Goal: Task Accomplishment & Management: Manage account settings

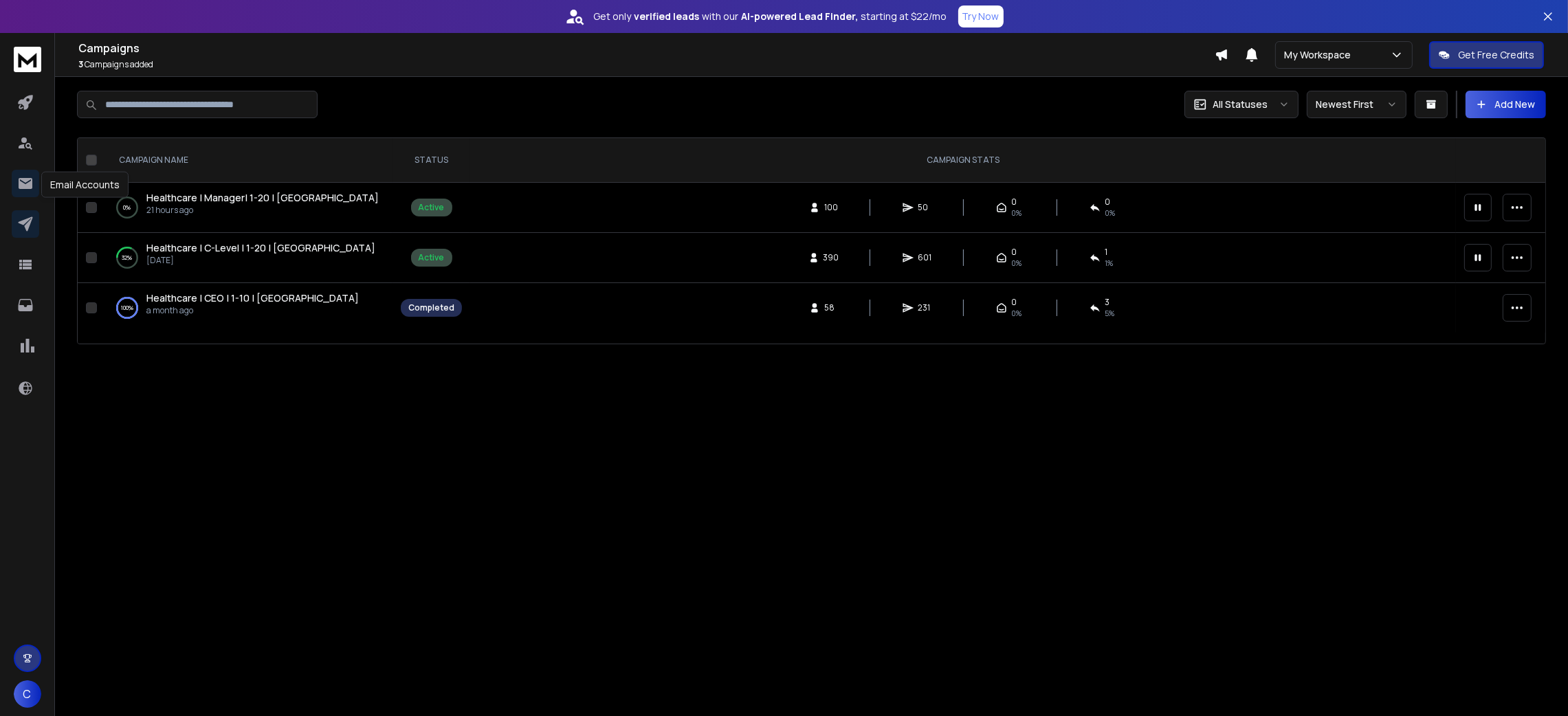
click at [28, 176] on link at bounding box center [25, 183] width 28 height 28
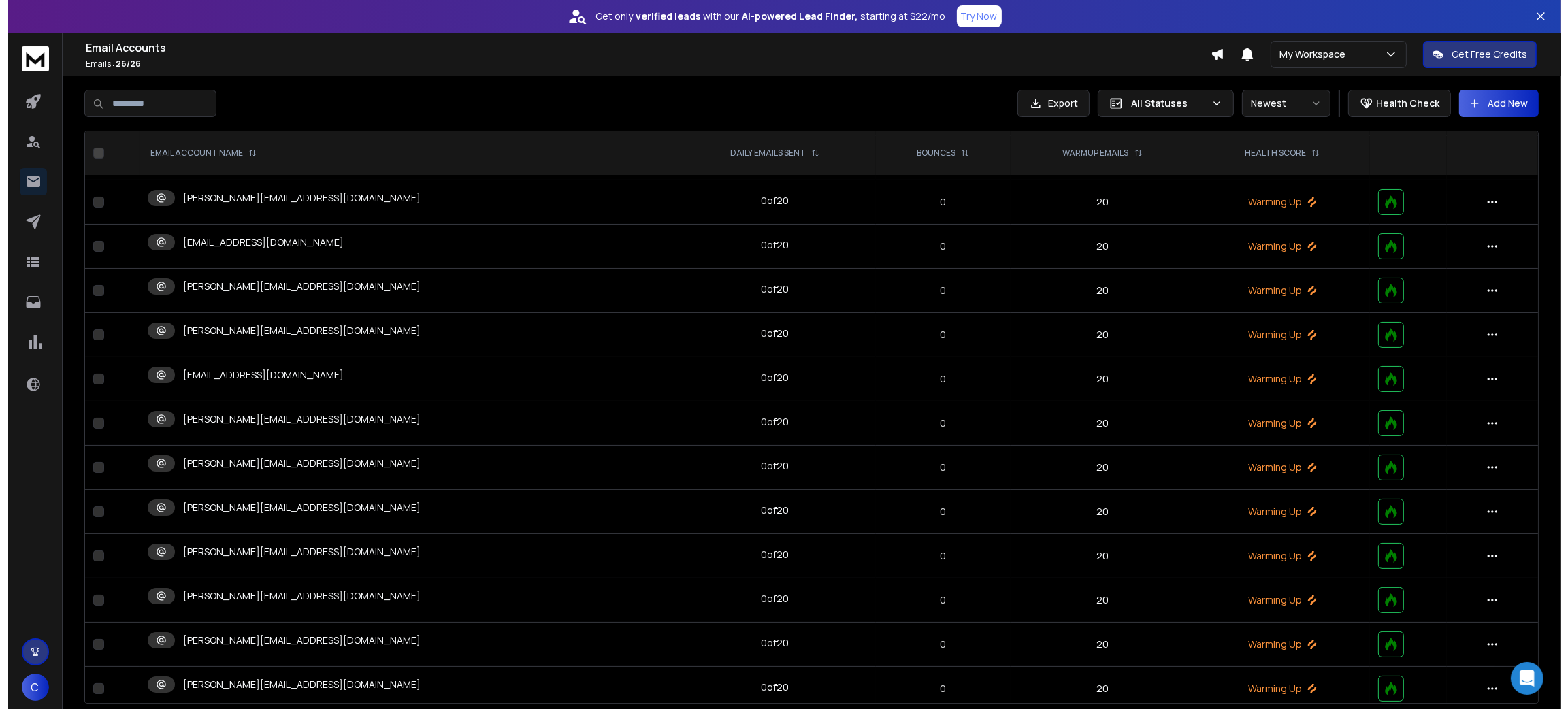
scroll to position [636, 0]
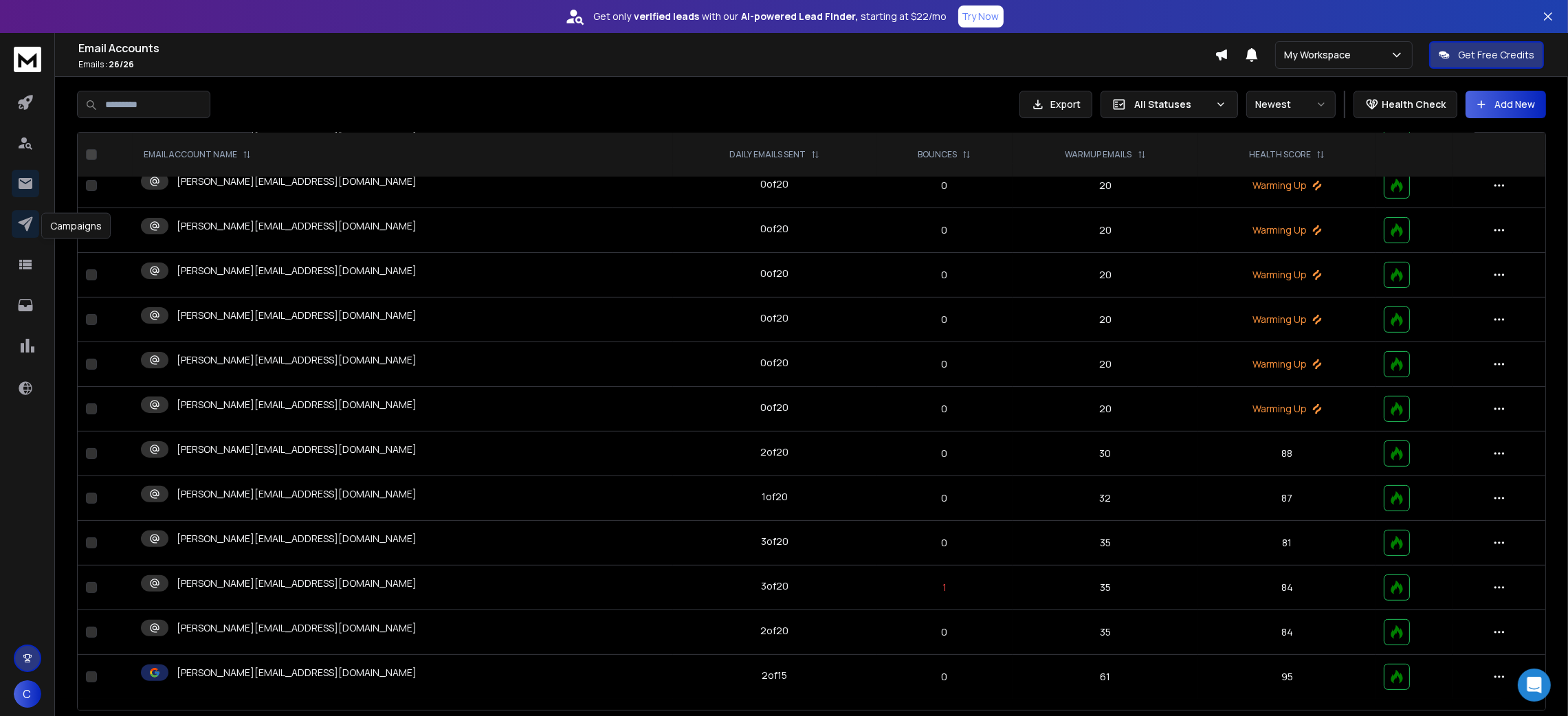
click at [27, 231] on icon at bounding box center [25, 224] width 14 height 14
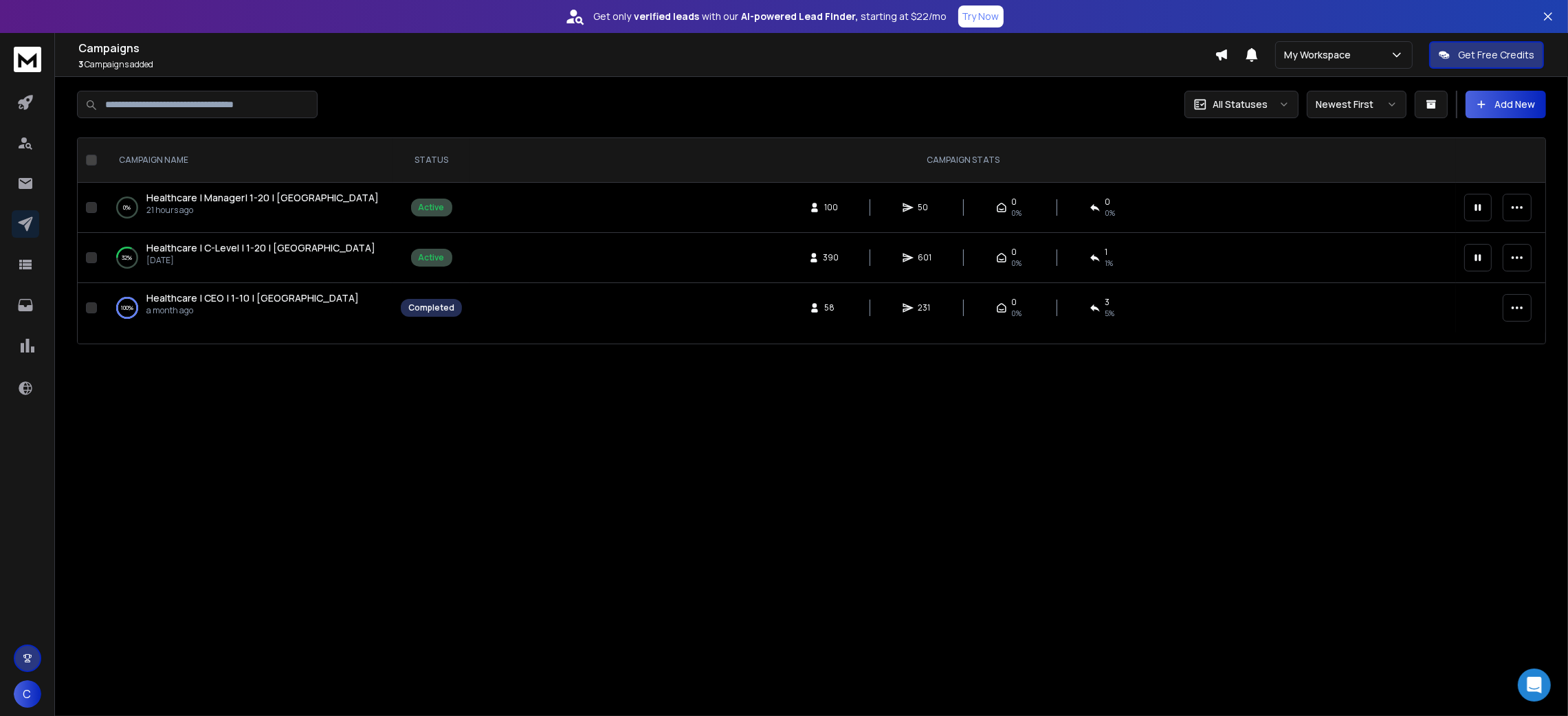
click at [240, 195] on span "Healthcare | Manager| 1-20 | [GEOGRAPHIC_DATA]" at bounding box center [263, 197] width 232 height 13
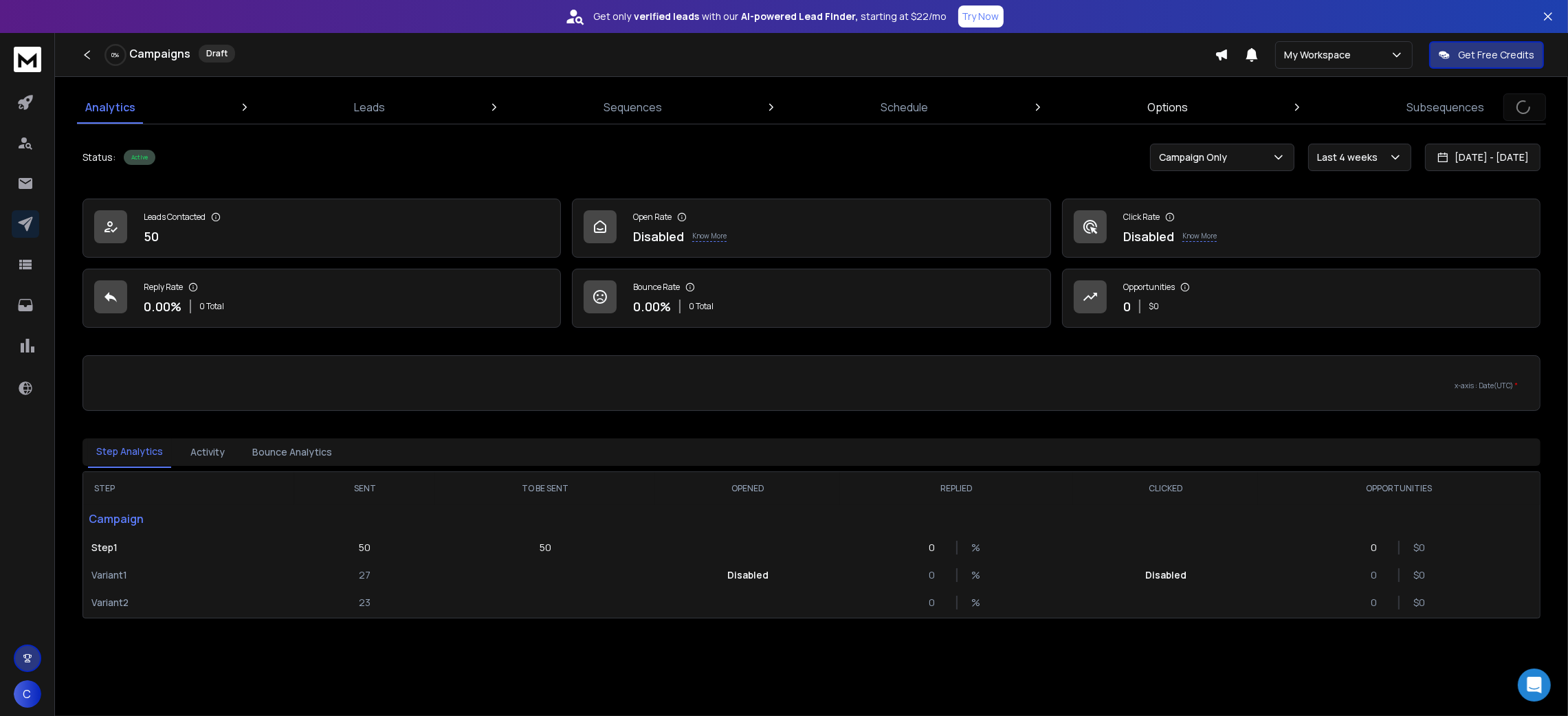
click at [1160, 111] on div "Analytics Leads Sequences Schedule Options Subsequences" at bounding box center [812, 107] width 1470 height 34
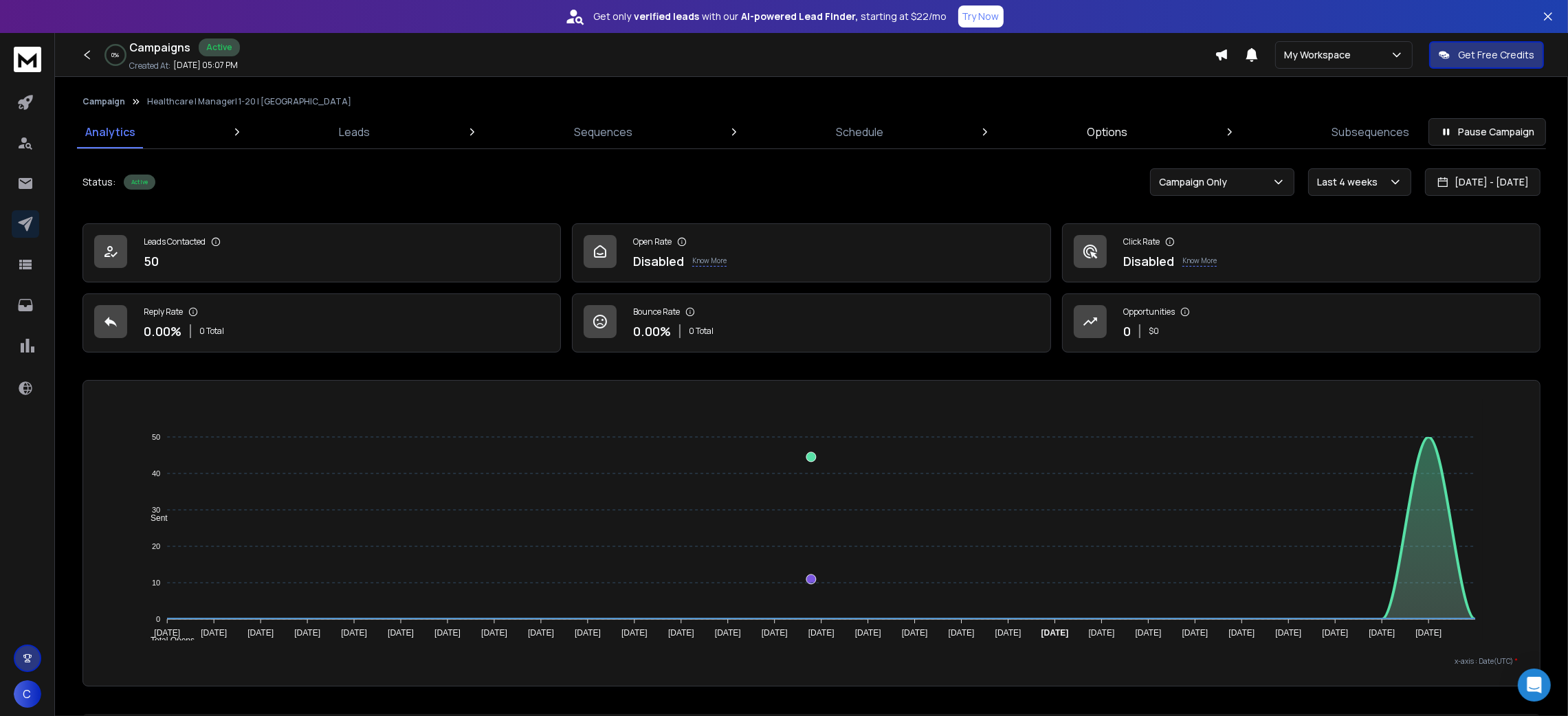
click at [1104, 132] on p "Options" at bounding box center [1108, 131] width 41 height 17
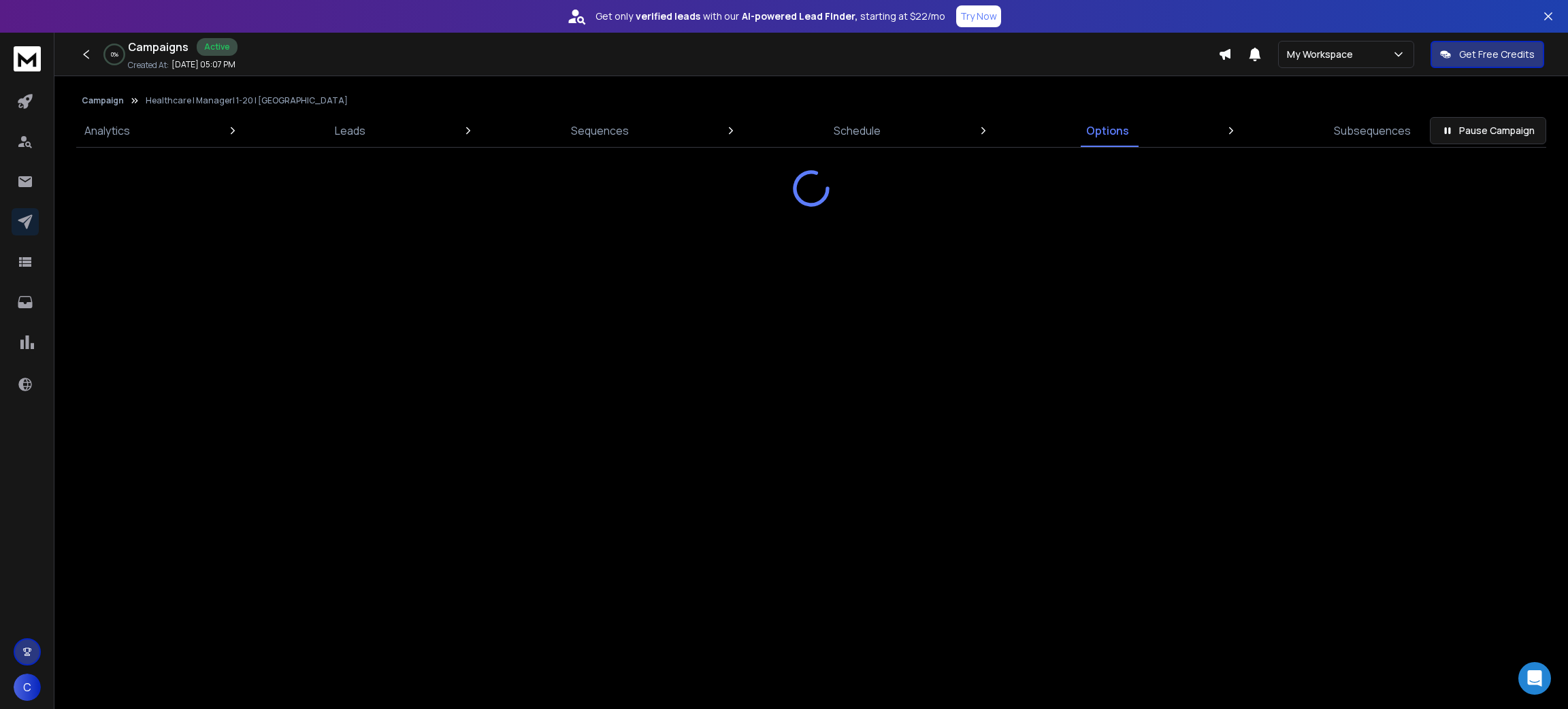
select select "*"
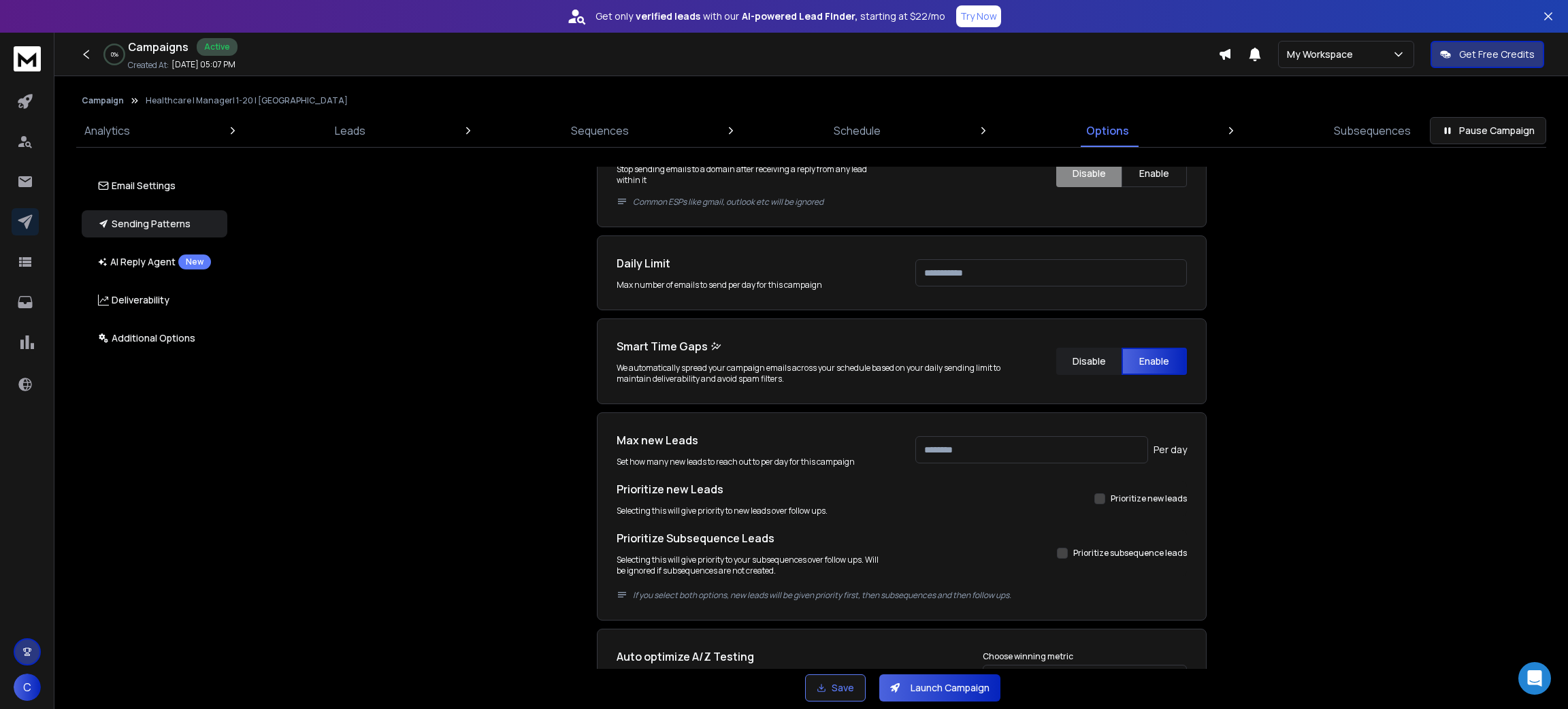
scroll to position [596, 0]
click at [935, 272] on input "***" at bounding box center [1051, 274] width 271 height 27
click at [936, 452] on input "**" at bounding box center [1031, 451] width 233 height 27
type input "*"
type input "***"
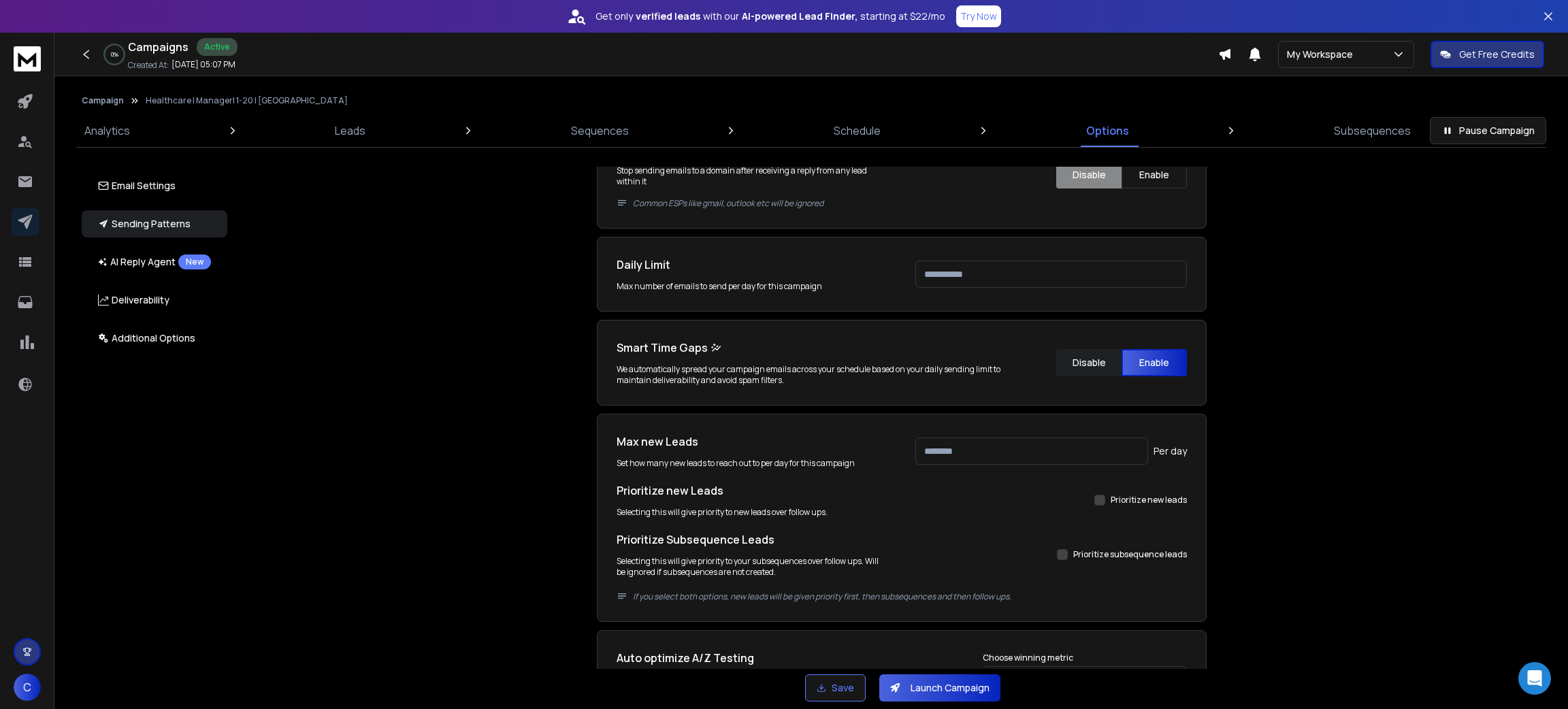
click at [842, 704] on div "Get only verified leads with our AI-powered Lead Finder, starting at $22/mo Try…" at bounding box center [784, 354] width 1568 height 709
click at [838, 692] on button "Save" at bounding box center [835, 688] width 61 height 27
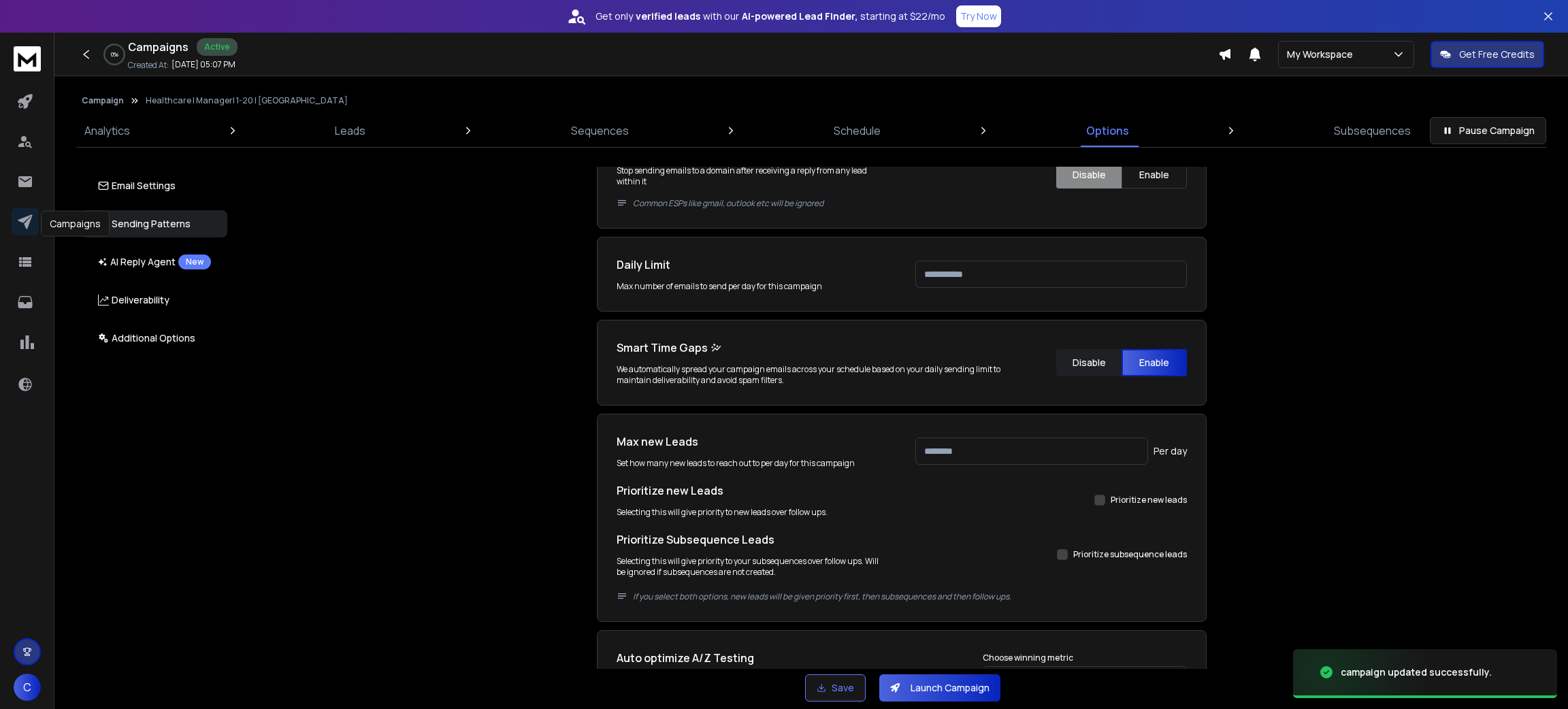
click at [23, 213] on link at bounding box center [25, 221] width 27 height 27
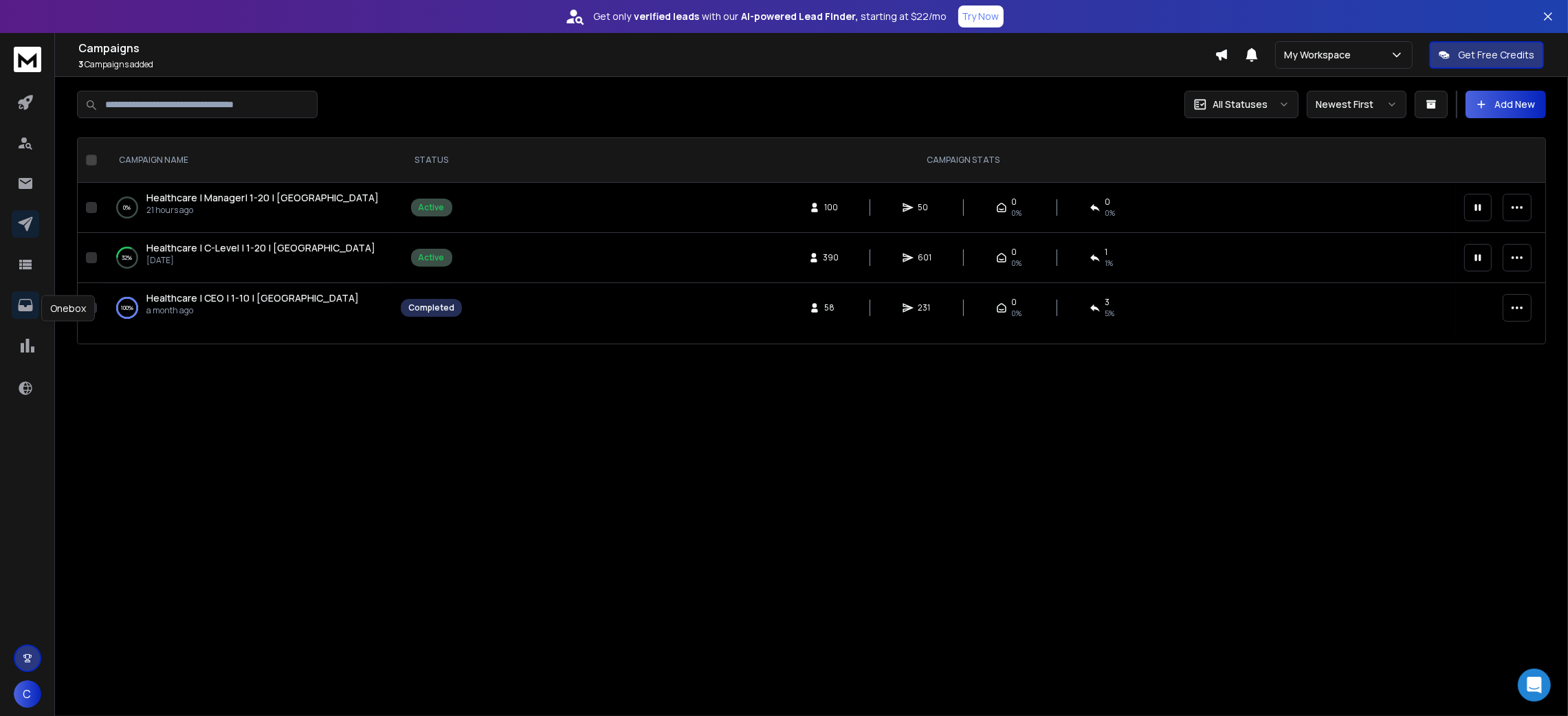
click at [20, 295] on link at bounding box center [25, 305] width 28 height 28
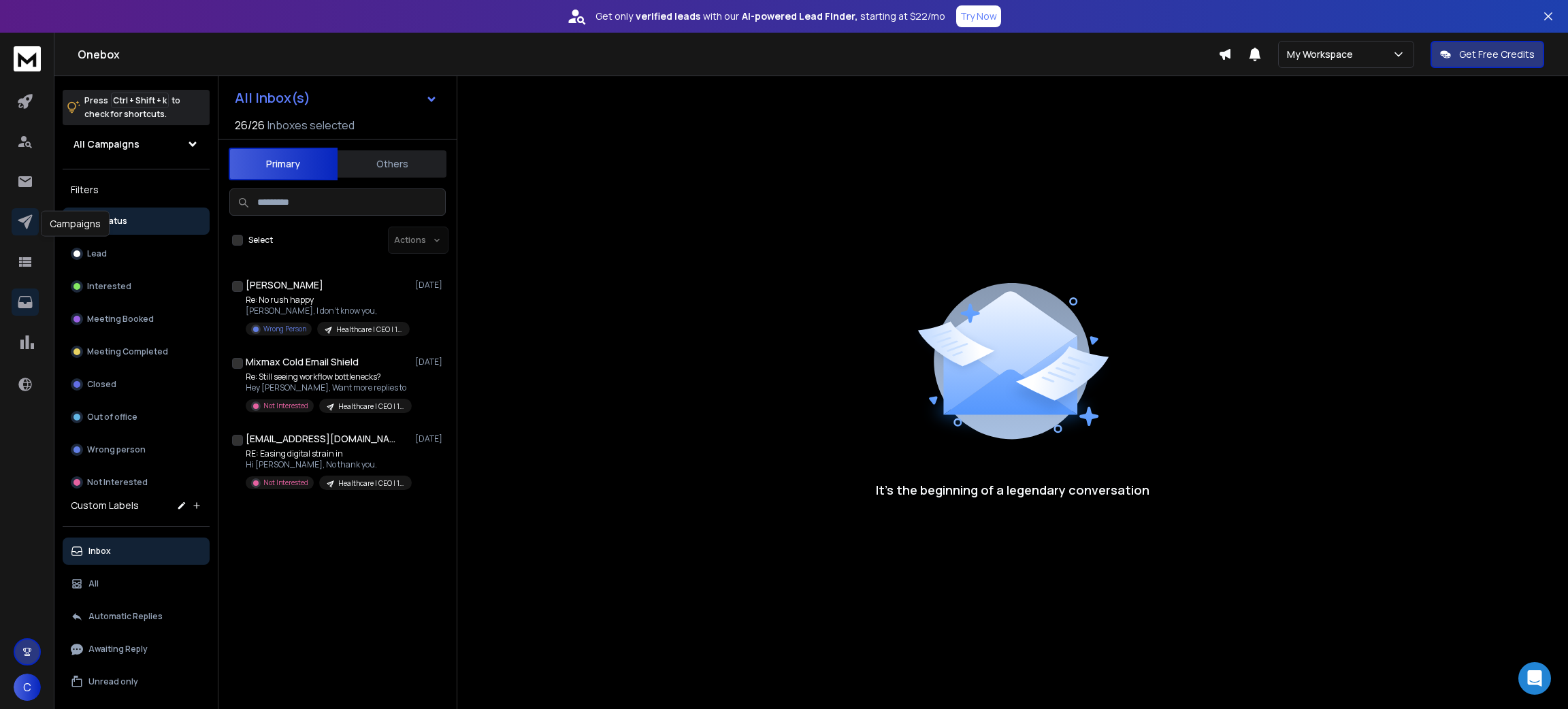
click at [29, 216] on icon at bounding box center [25, 221] width 17 height 17
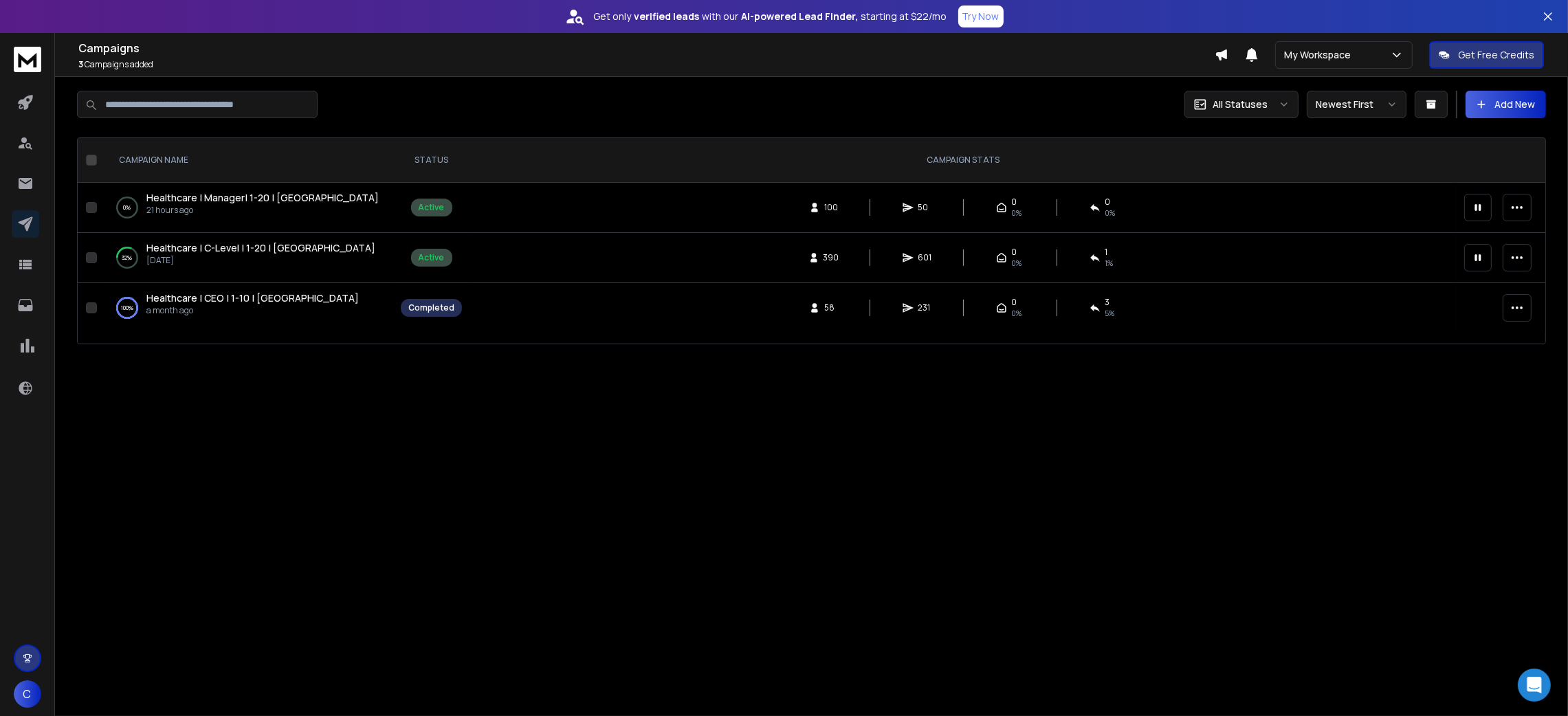
click at [282, 242] on span "Healthcare | C-Level | 1-20 | [GEOGRAPHIC_DATA]" at bounding box center [261, 248] width 229 height 13
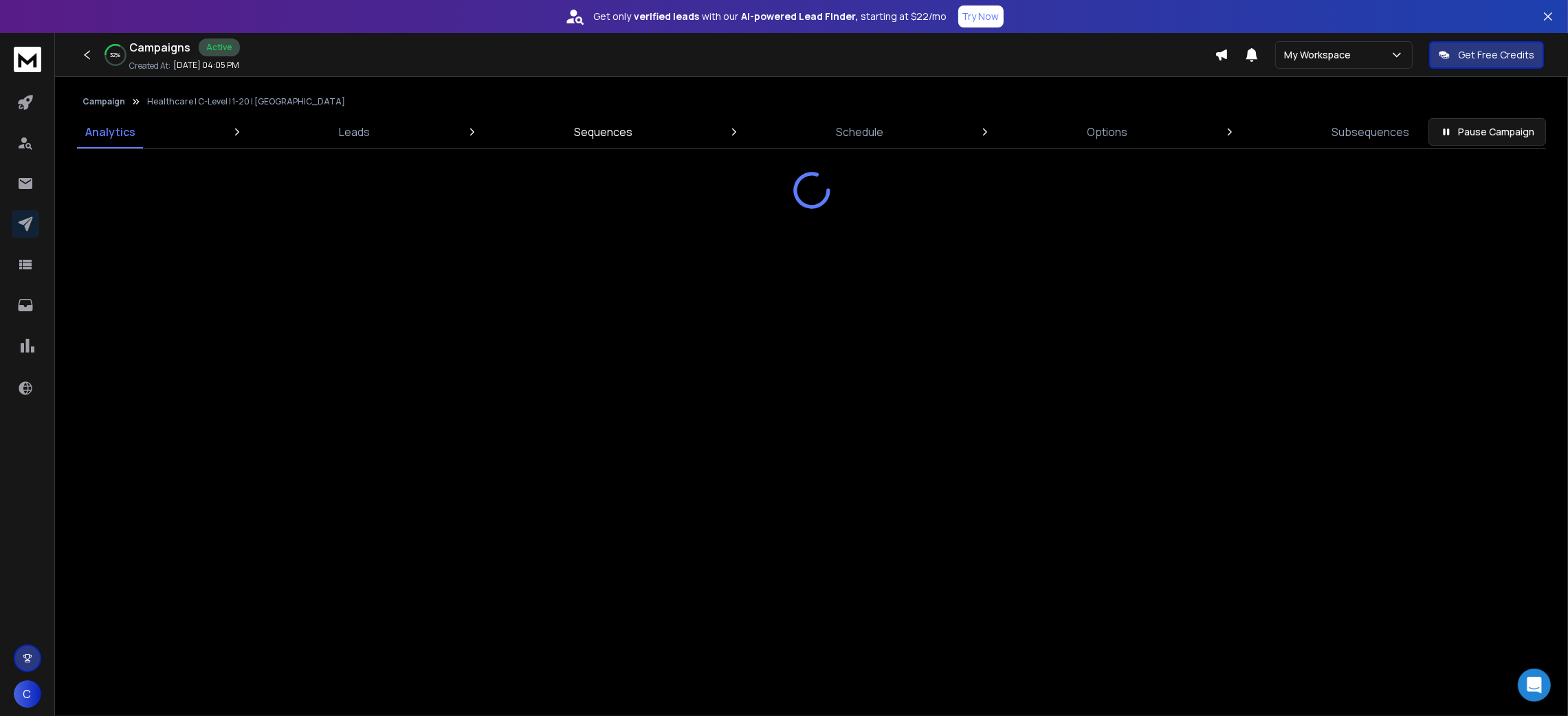
click at [591, 134] on p "Sequences" at bounding box center [603, 131] width 59 height 17
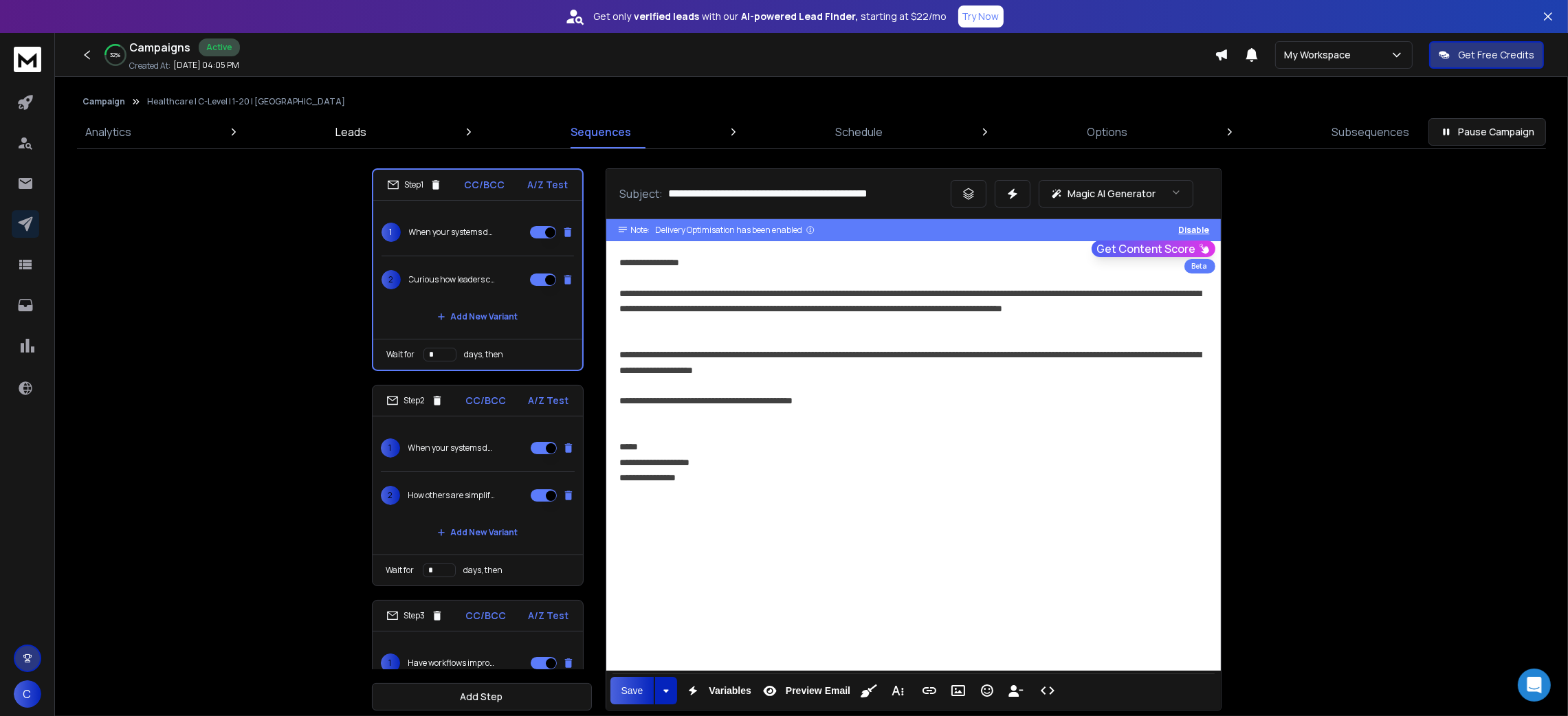
click at [366, 122] on link "Leads" at bounding box center [351, 131] width 47 height 33
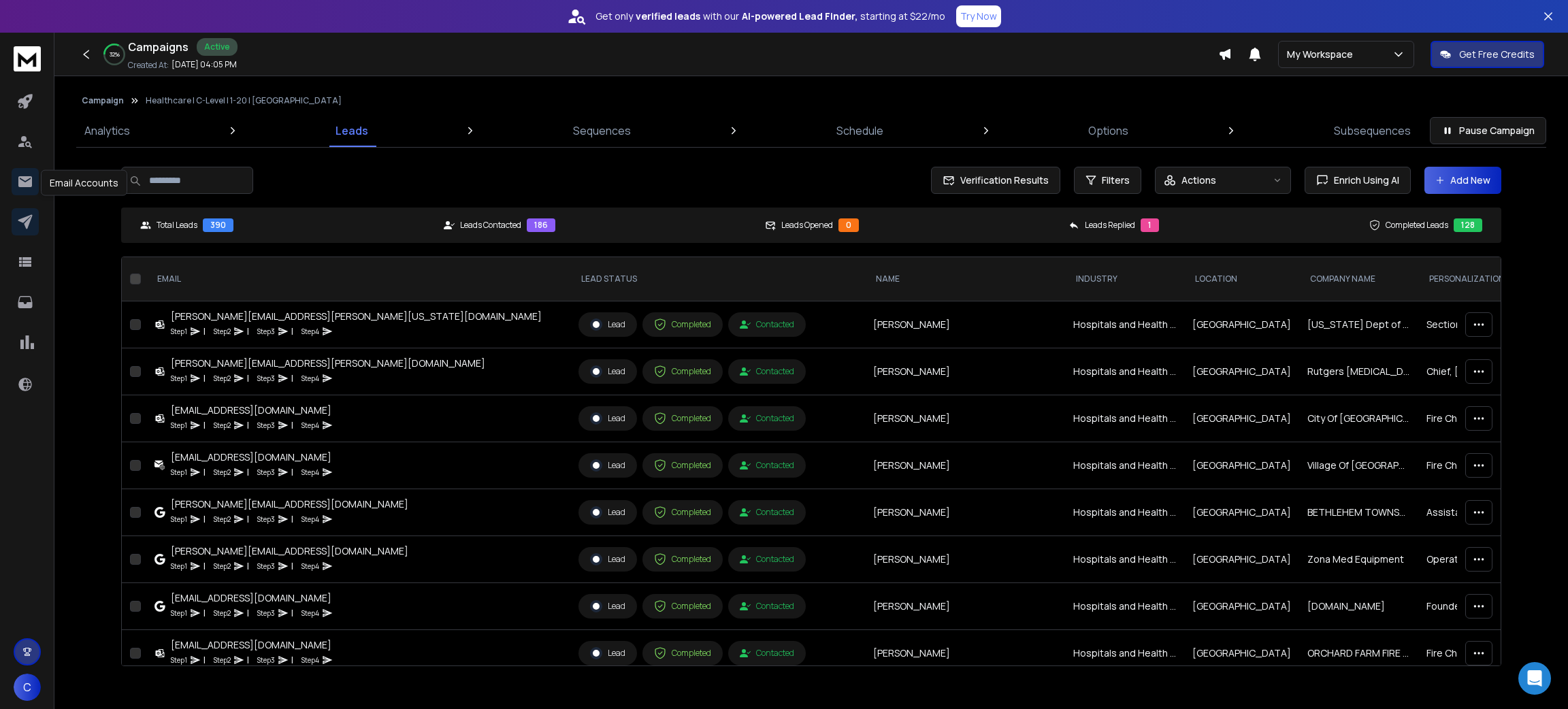
click at [14, 175] on link at bounding box center [25, 181] width 27 height 27
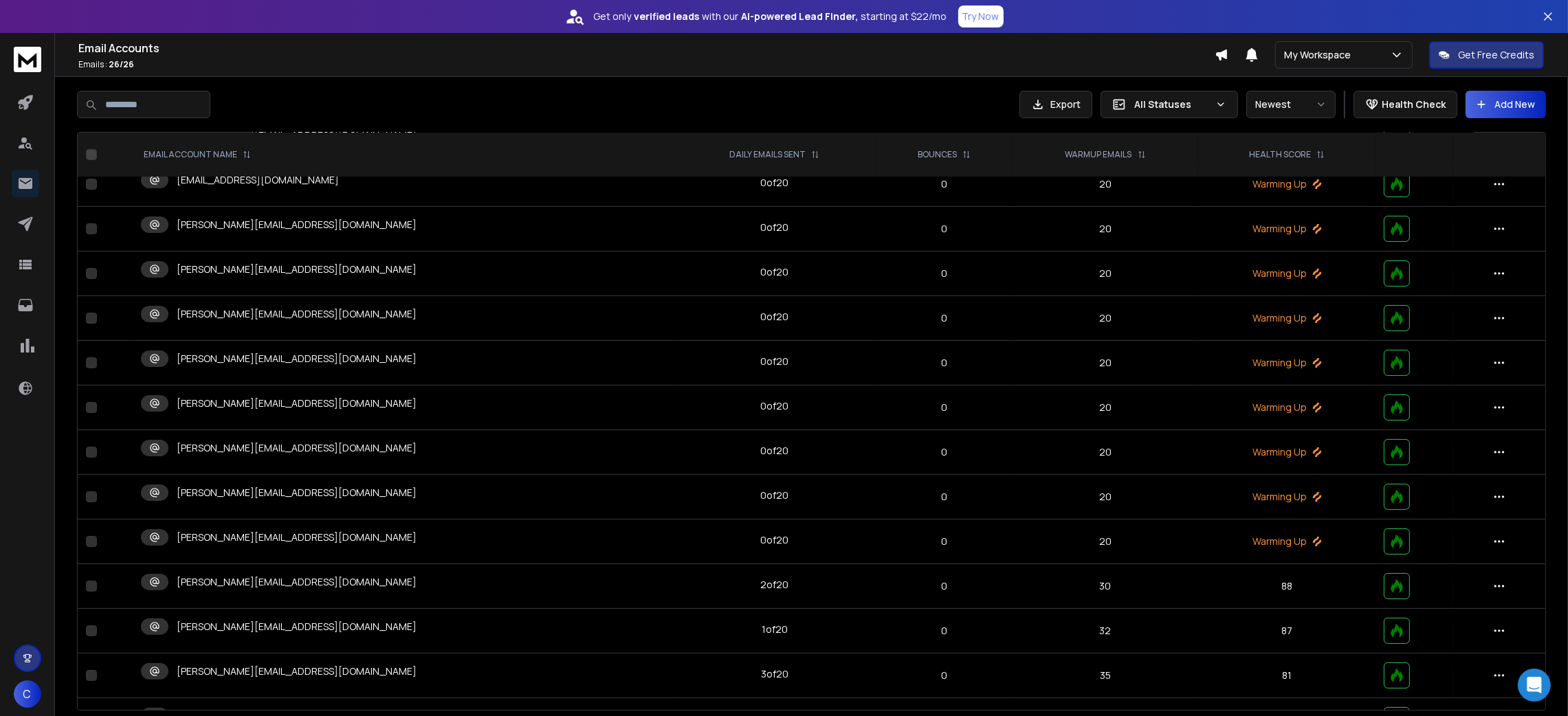
scroll to position [642, 0]
click at [22, 226] on icon at bounding box center [25, 224] width 14 height 14
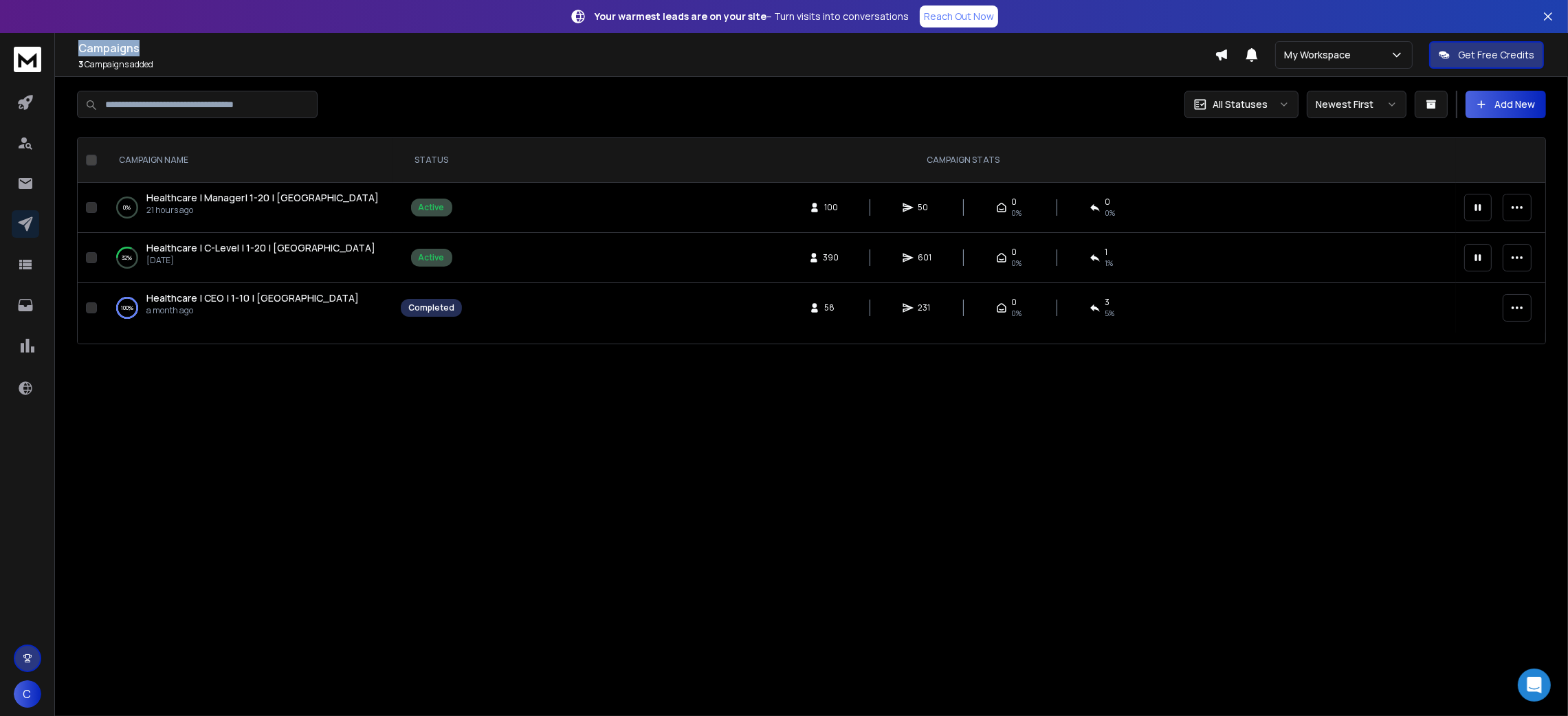
drag, startPoint x: 76, startPoint y: 47, endPoint x: 201, endPoint y: 84, distance: 130.4
click at [201, 84] on div "Campaigns 3 Campaigns added My Workspace Get Free Credits Campaigns 3 Campaigns…" at bounding box center [784, 427] width 1568 height 788
type input "**********"
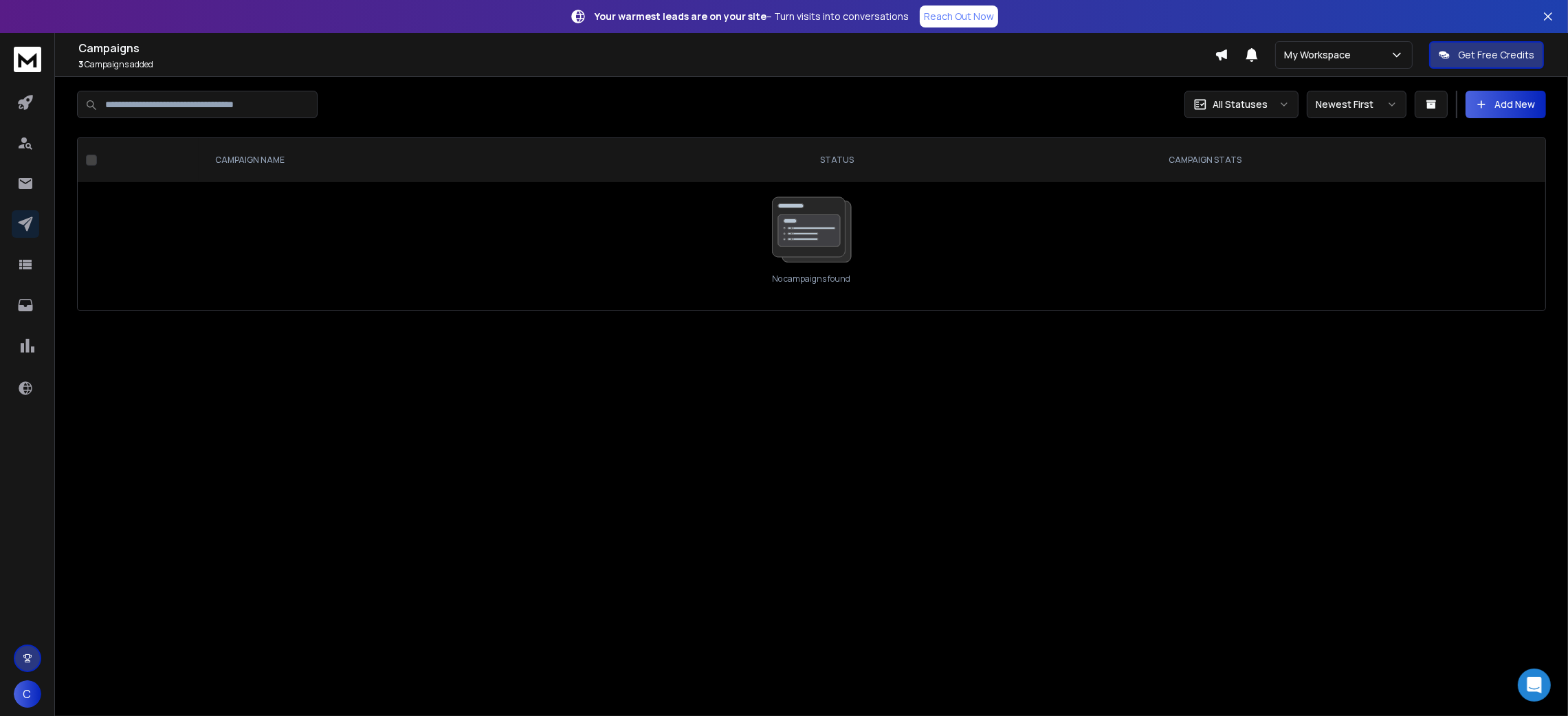
click at [385, 164] on th "CAMPAIGN NAME" at bounding box center [450, 161] width 502 height 44
click at [15, 110] on link at bounding box center [25, 102] width 28 height 28
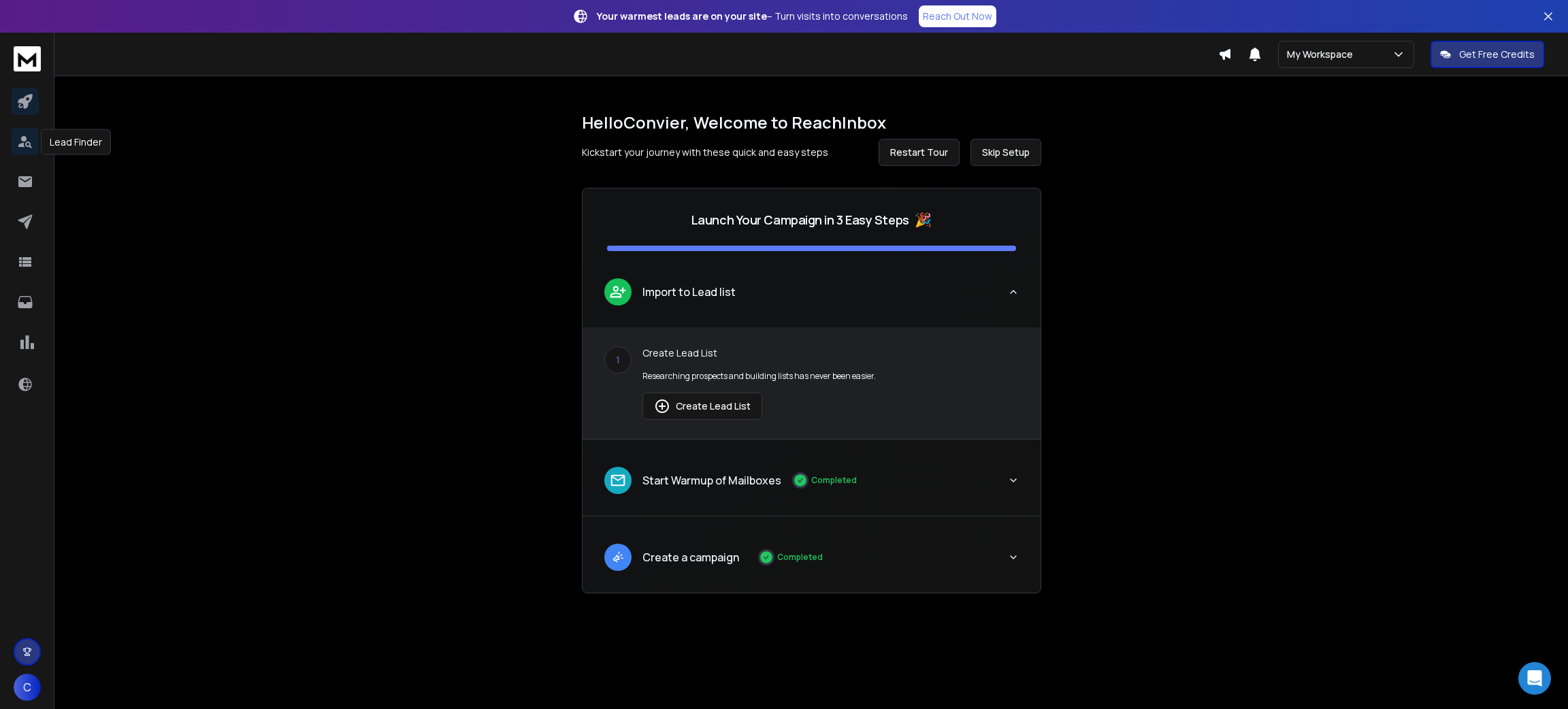
click at [35, 147] on link at bounding box center [25, 141] width 27 height 27
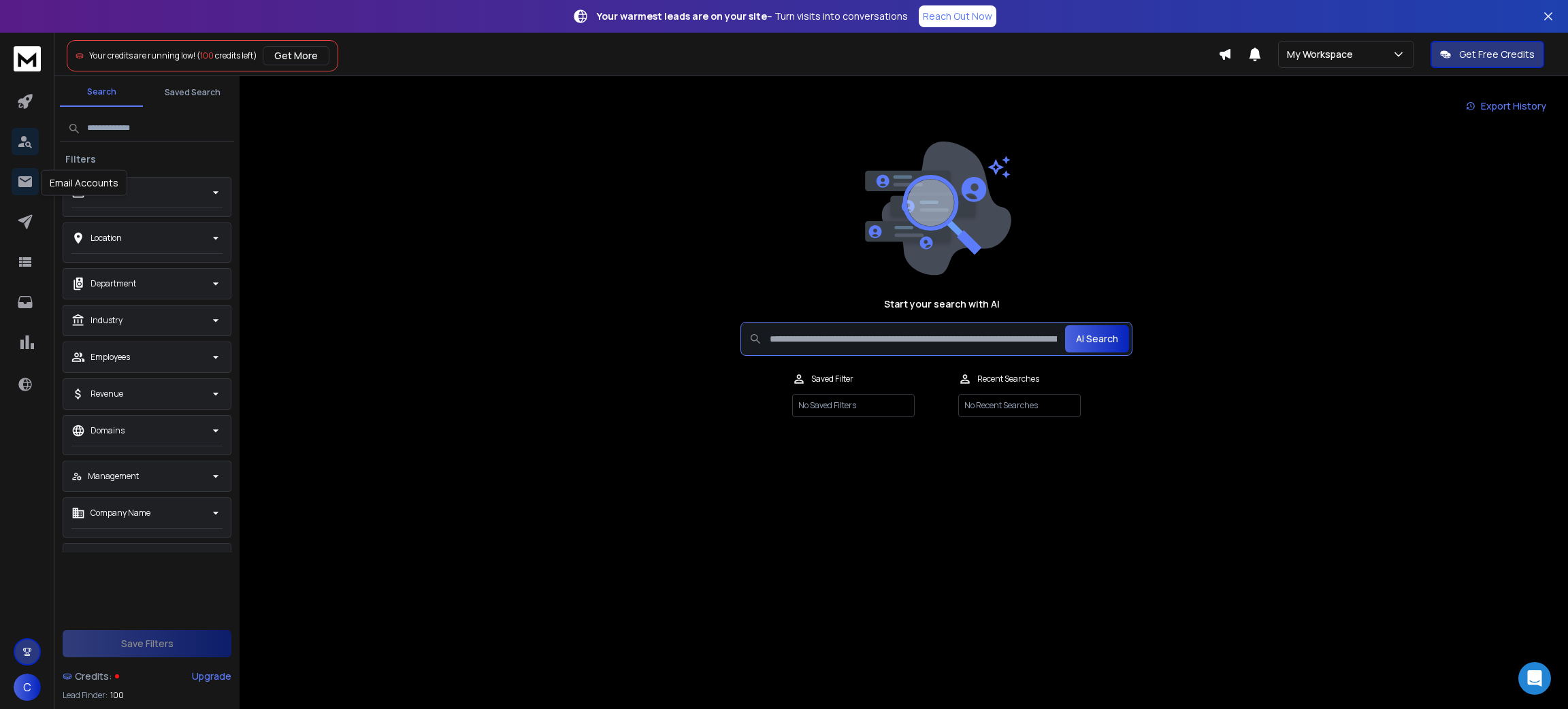
click at [18, 188] on icon at bounding box center [25, 182] width 17 height 17
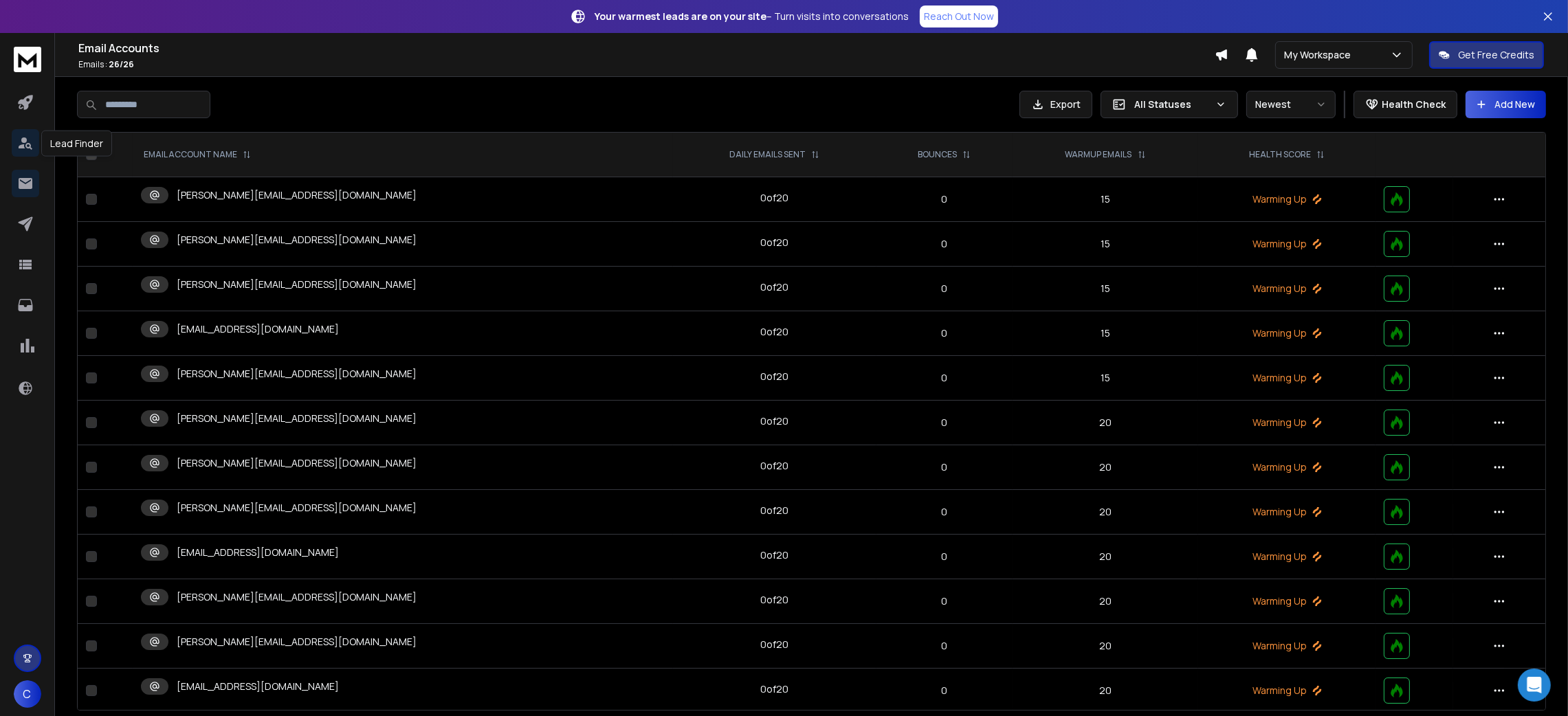
click at [17, 148] on icon at bounding box center [25, 143] width 17 height 17
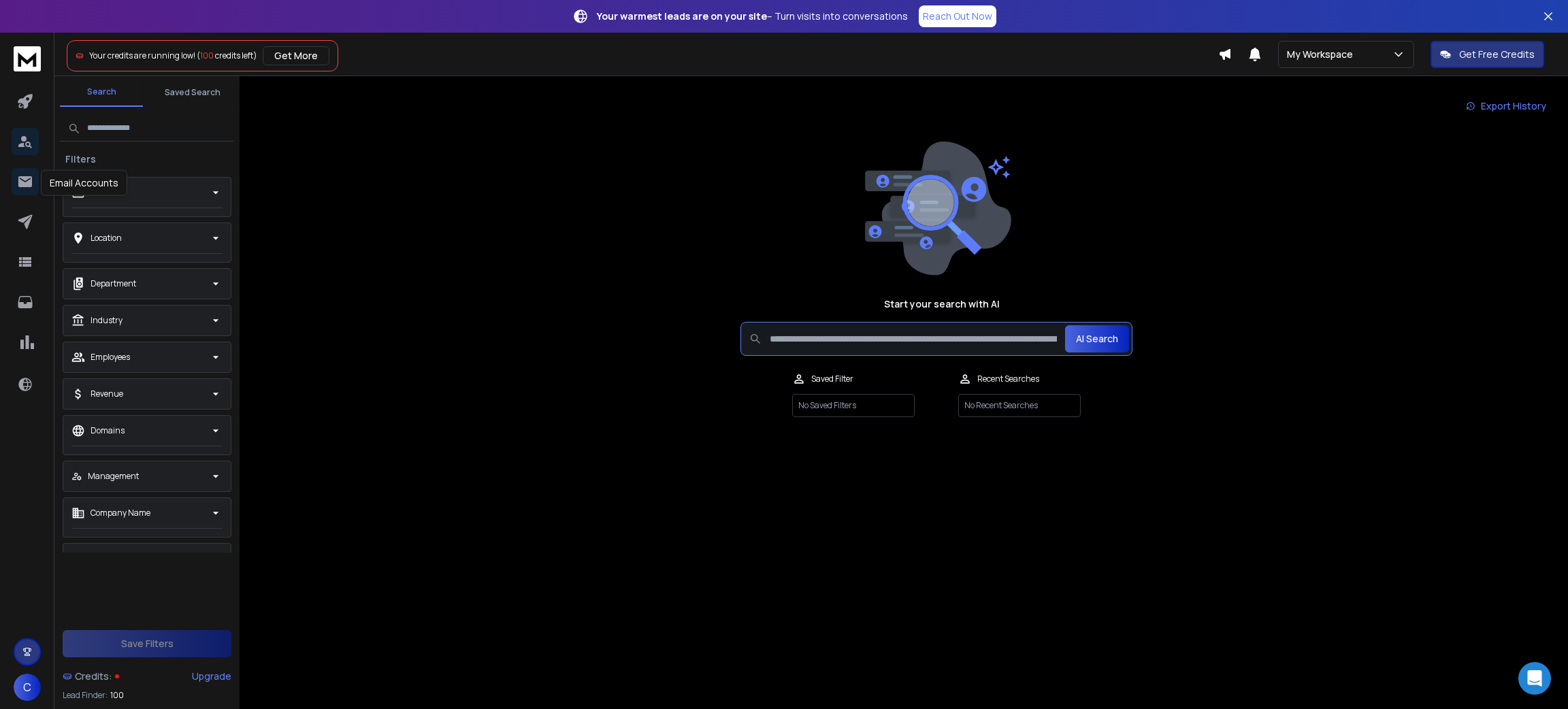
click at [24, 186] on icon at bounding box center [25, 182] width 13 height 11
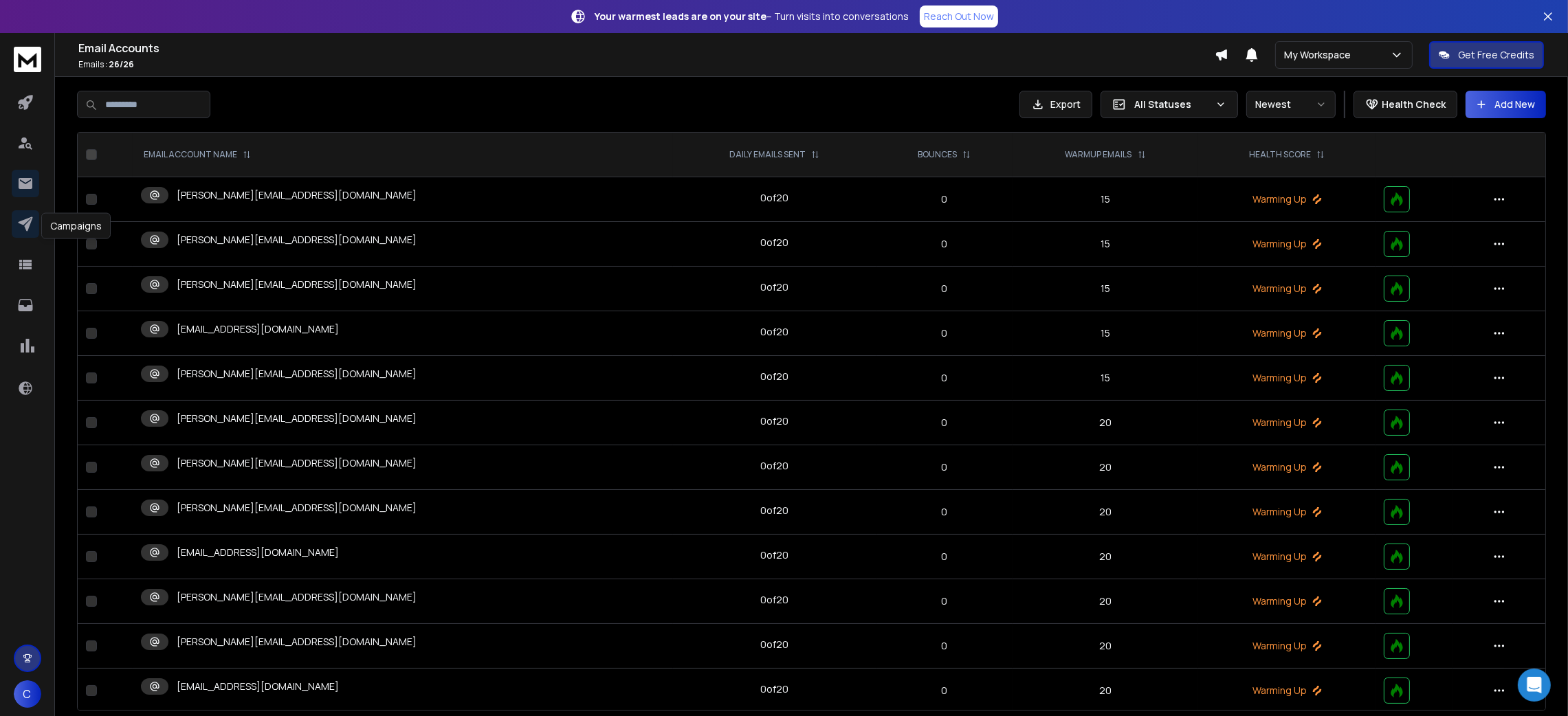
click at [22, 237] on link at bounding box center [25, 224] width 28 height 28
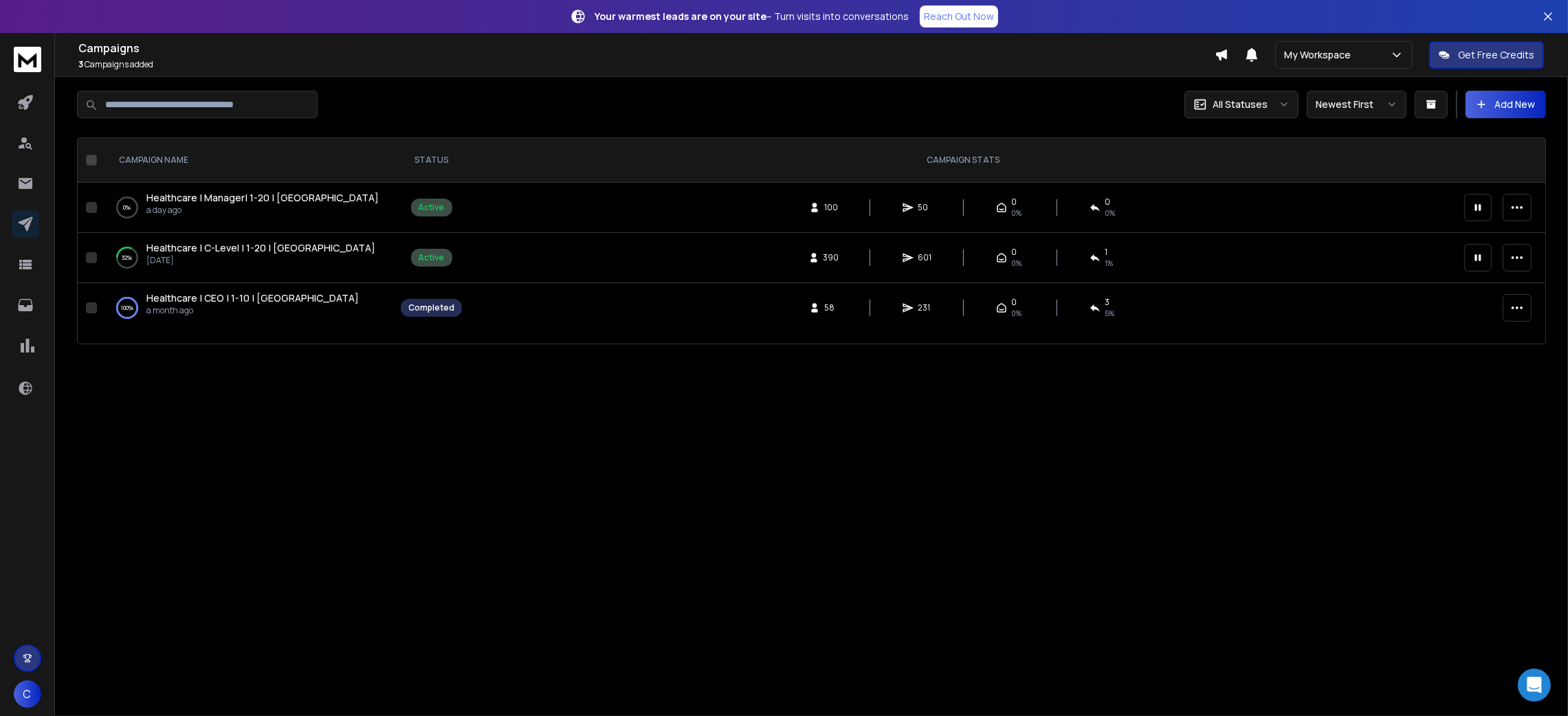
click at [975, 460] on div "Campaigns 3 Campaigns Added All Statuses Newest First Add New CAMPAIGN NAME STA…" at bounding box center [812, 448] width 1470 height 716
